Goal: Task Accomplishment & Management: Manage account settings

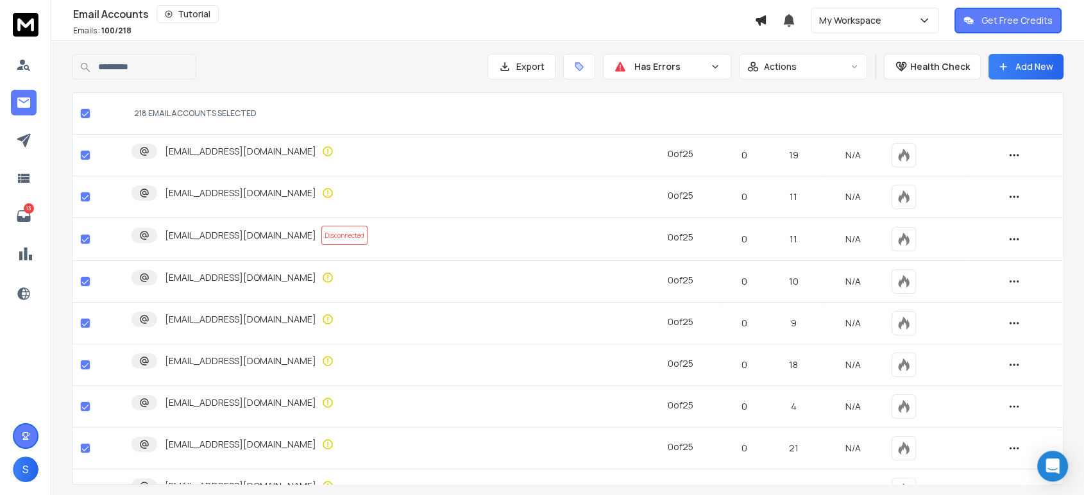
scroll to position [3555, 0]
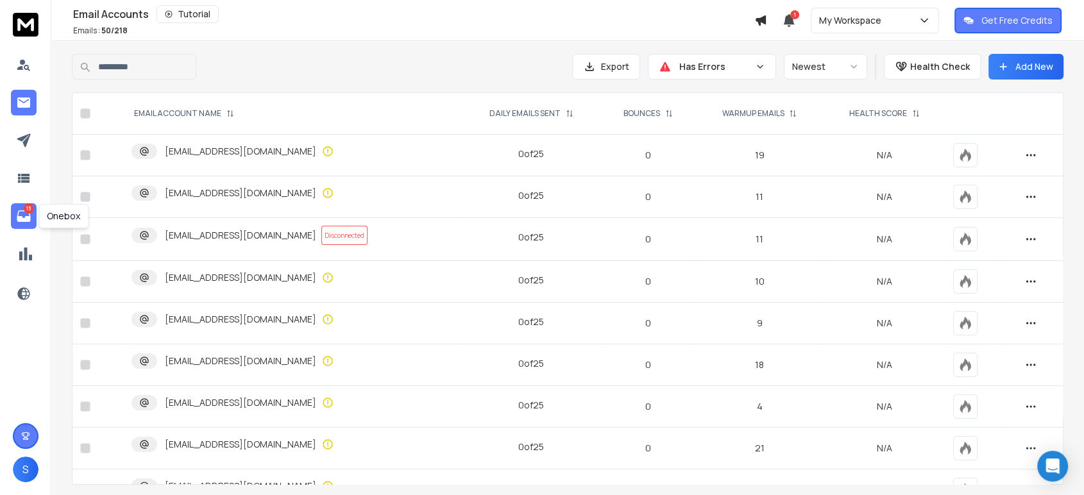
click at [26, 211] on p "13" at bounding box center [29, 208] width 10 height 10
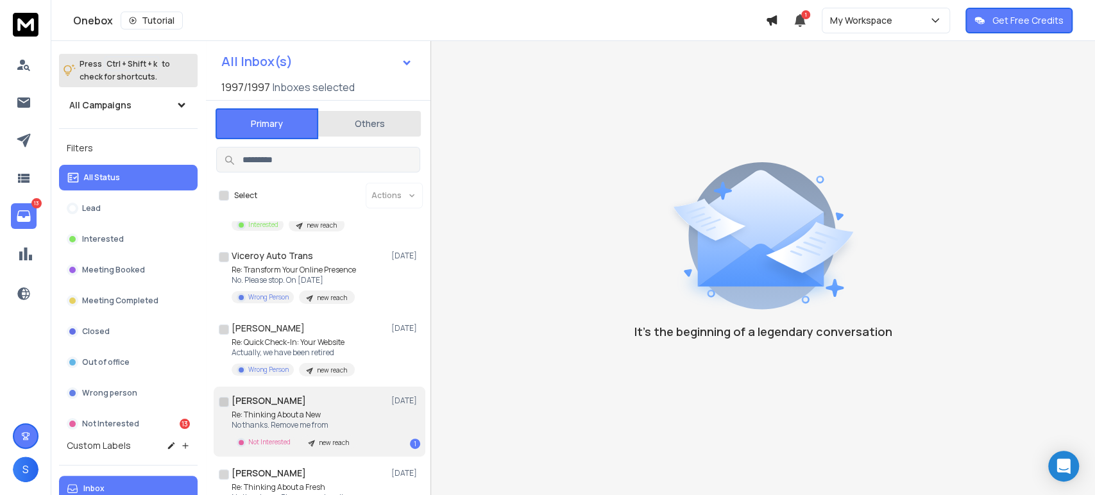
scroll to position [285, 0]
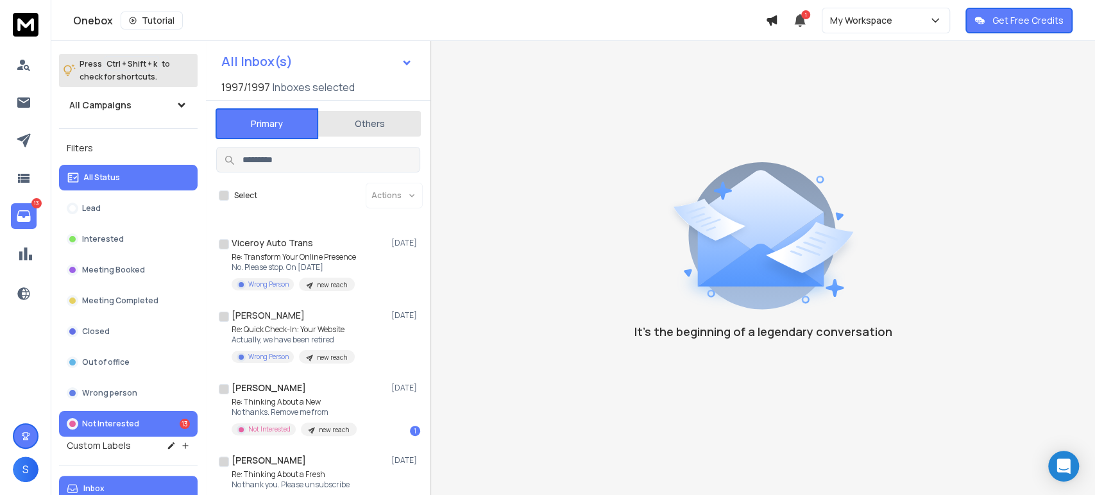
click at [83, 425] on p "Not Interested" at bounding box center [110, 424] width 57 height 10
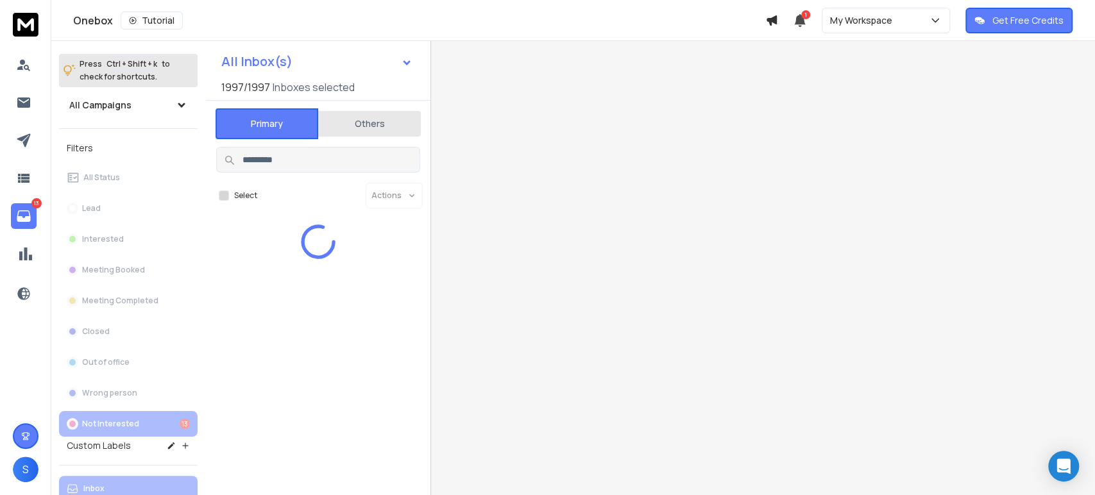
scroll to position [0, 0]
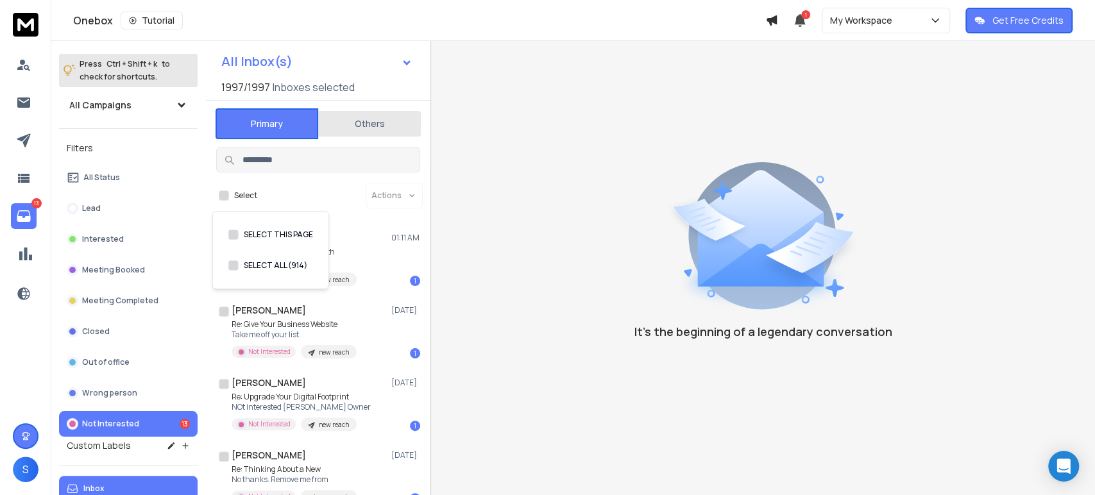
click at [230, 268] on button "SELECT THIS PAGE" at bounding box center [233, 265] width 10 height 10
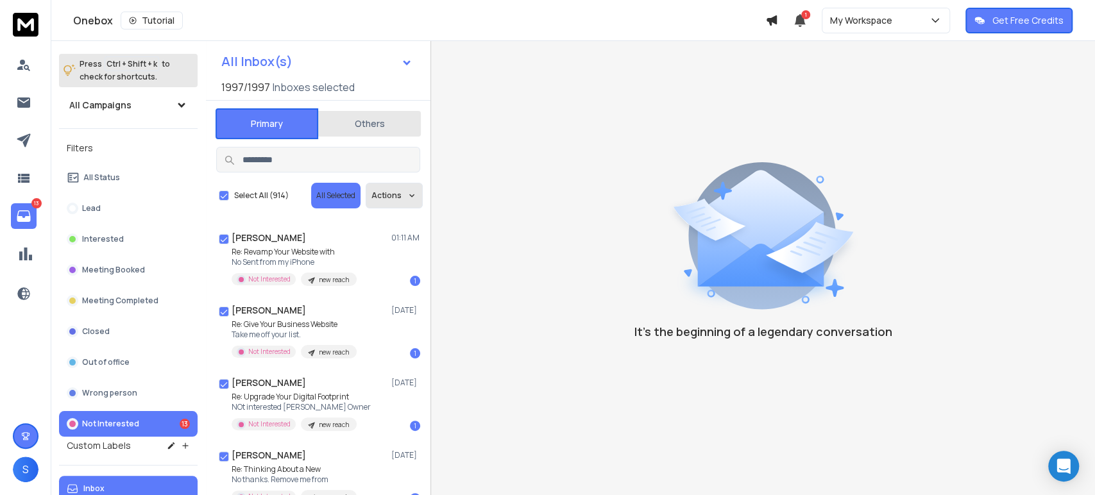
click at [399, 203] on button "Actions" at bounding box center [394, 196] width 57 height 26
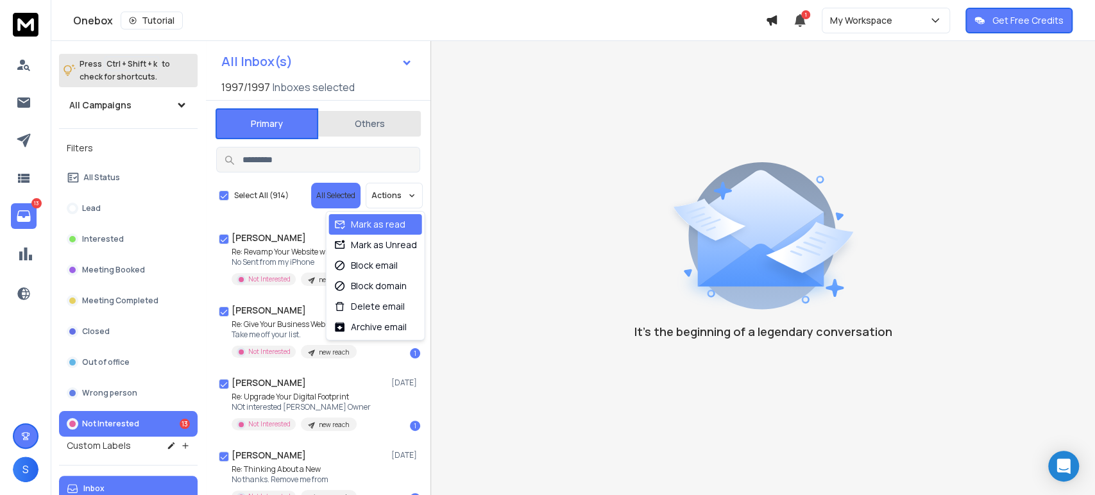
click at [387, 218] on div "Mark as read" at bounding box center [369, 224] width 71 height 13
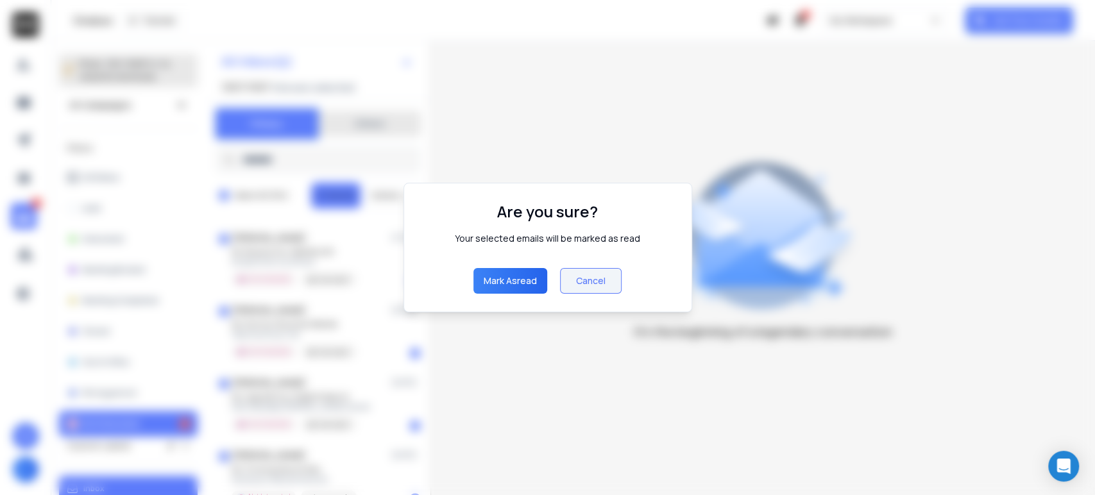
click at [534, 289] on button "Mark as read" at bounding box center [510, 281] width 74 height 26
